Goal: Find specific page/section: Find specific page/section

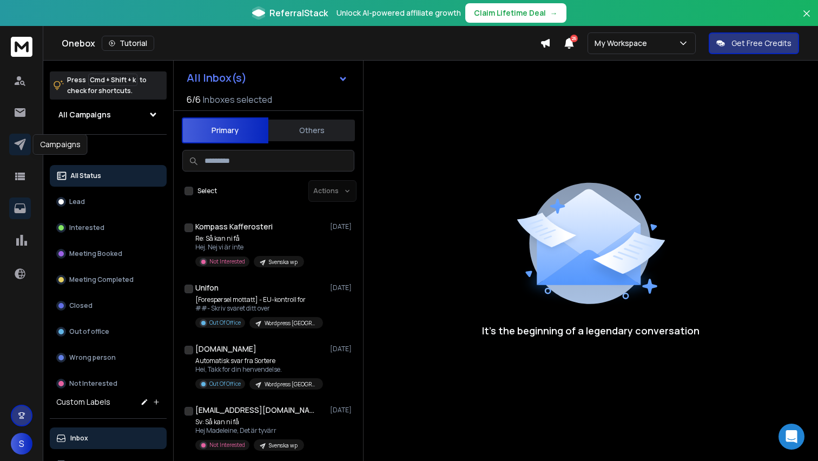
click at [18, 143] on icon at bounding box center [19, 144] width 11 height 11
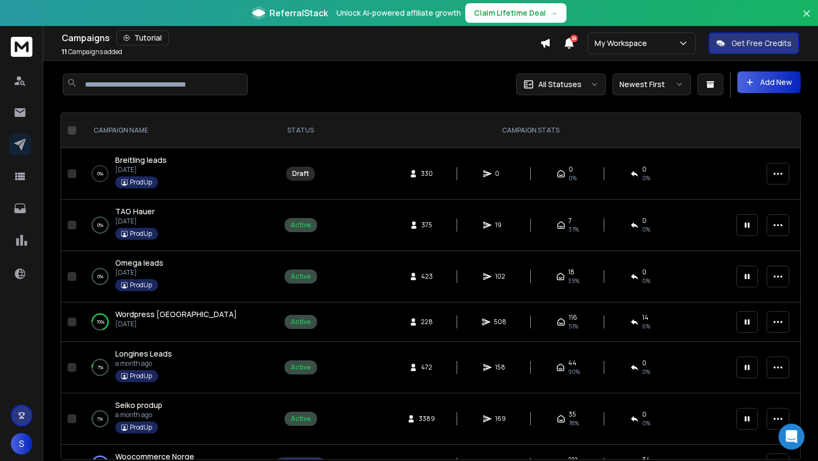
click at [568, 50] on div "26 My Workspace Get Free Credits" at bounding box center [669, 43] width 259 height 22
click at [572, 45] on icon at bounding box center [569, 42] width 10 height 11
